Goal: Task Accomplishment & Management: Manage account settings

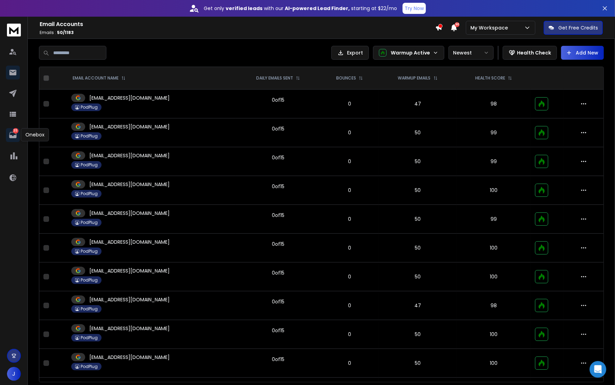
click at [17, 135] on link "35" at bounding box center [13, 135] width 14 height 14
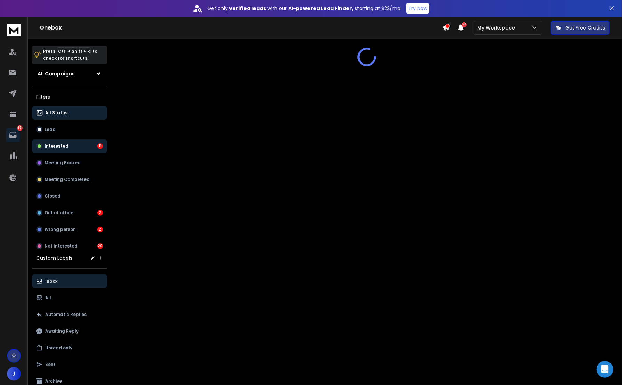
click at [65, 149] on button "Interested 11" at bounding box center [69, 146] width 75 height 14
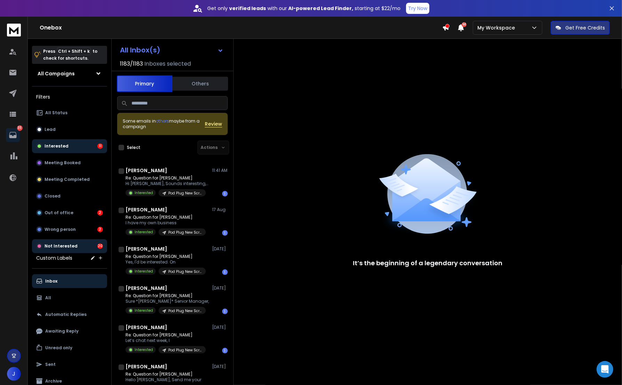
click at [53, 244] on p "Not Interested" at bounding box center [60, 247] width 33 height 6
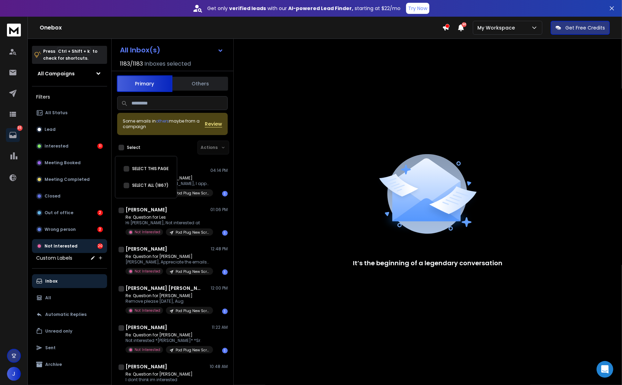
click at [128, 185] on button "SELECT THIS PAGE" at bounding box center [127, 186] width 6 height 6
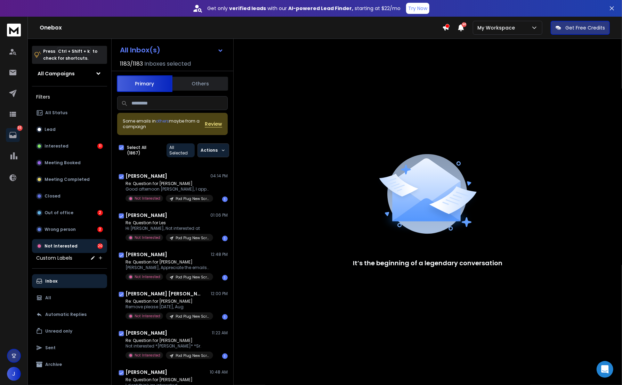
click at [213, 147] on button "Actions" at bounding box center [213, 151] width 32 height 14
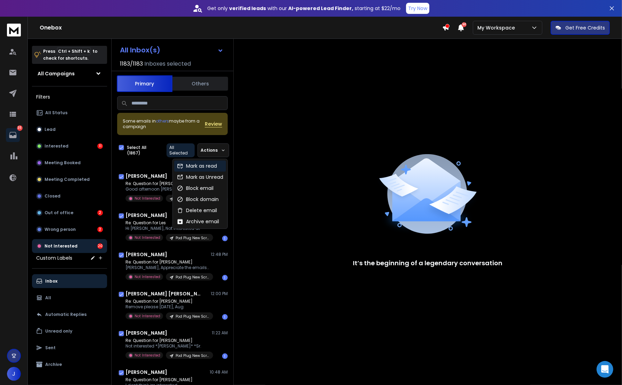
click at [213, 169] on div "Mark as read" at bounding box center [197, 166] width 40 height 7
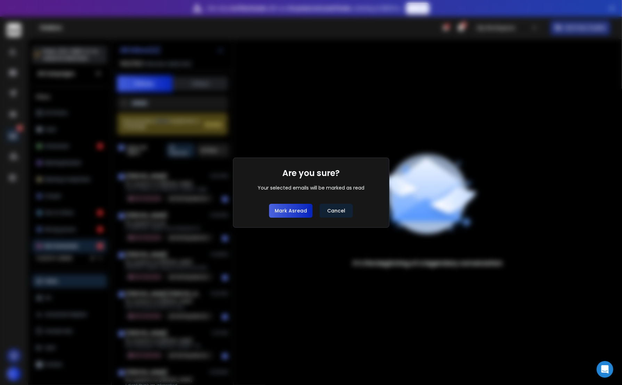
click at [302, 211] on p "Mark as read" at bounding box center [291, 210] width 32 height 7
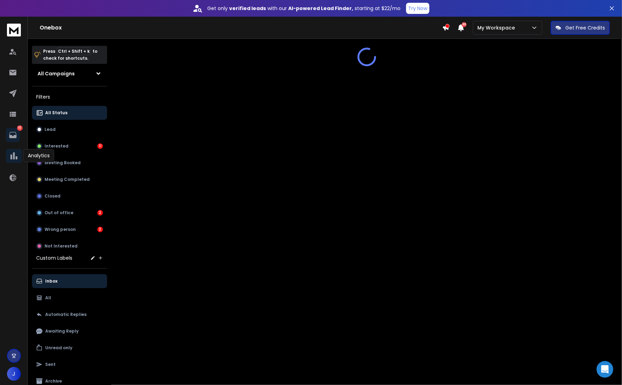
click at [15, 155] on icon at bounding box center [14, 156] width 10 height 10
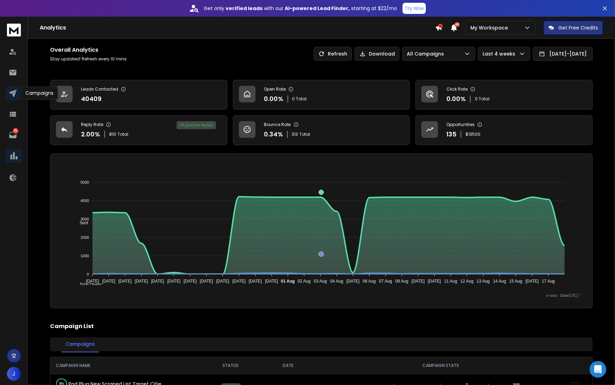
click at [11, 90] on icon at bounding box center [13, 93] width 8 height 8
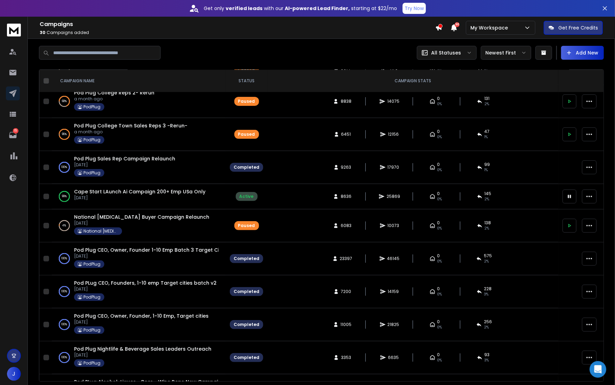
scroll to position [185, 0]
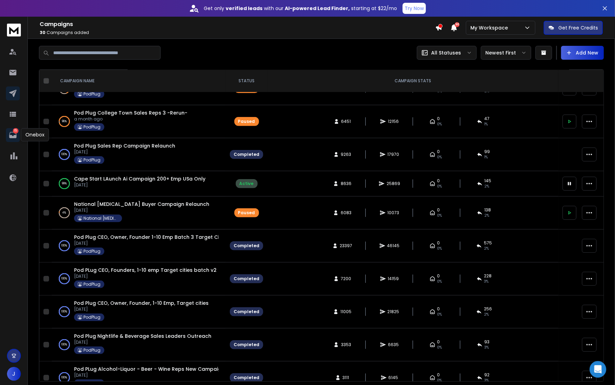
click at [14, 132] on p "15" at bounding box center [16, 131] width 6 height 6
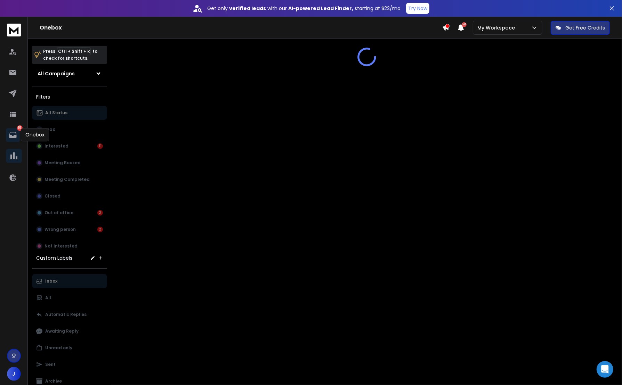
click at [10, 152] on icon at bounding box center [14, 156] width 10 height 10
